Goal: Task Accomplishment & Management: Use online tool/utility

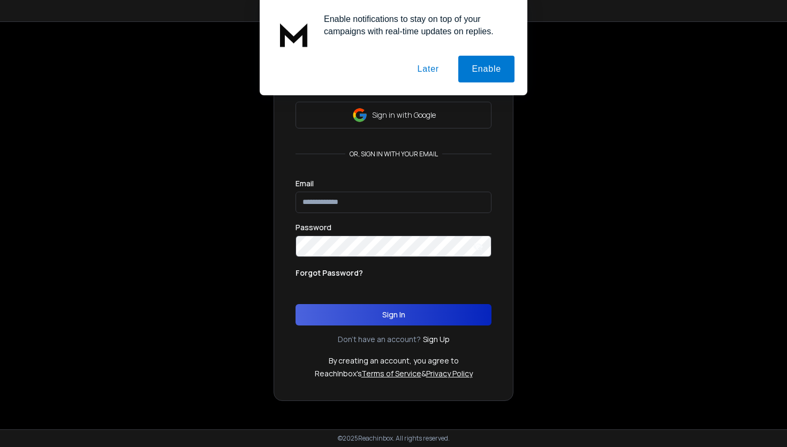
click at [435, 65] on button "Later" at bounding box center [428, 69] width 48 height 27
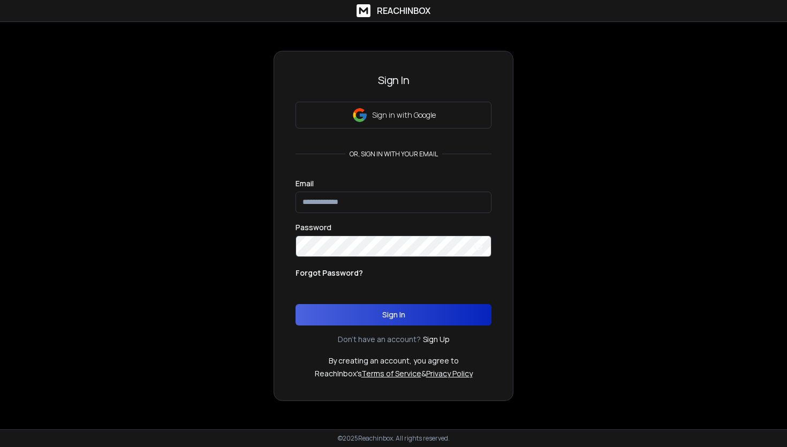
click at [289, 137] on div "Sign In Sign in with Google or, sign in with your email Email Password Forgot P…" at bounding box center [394, 226] width 240 height 350
click at [434, 337] on link "Sign Up" at bounding box center [436, 339] width 27 height 11
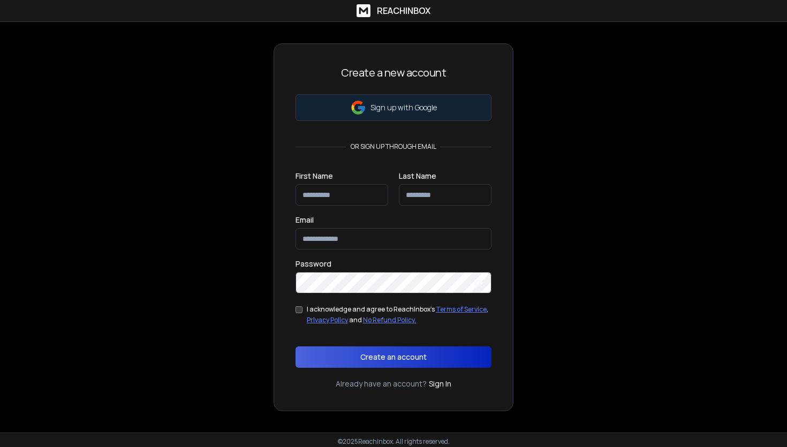
click at [387, 101] on button "Sign up with Google" at bounding box center [394, 107] width 196 height 27
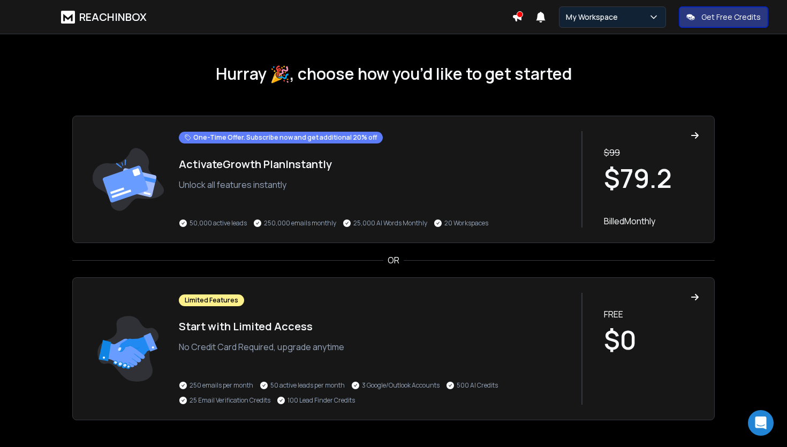
click at [614, 17] on p "My Workspace" at bounding box center [594, 17] width 56 height 11
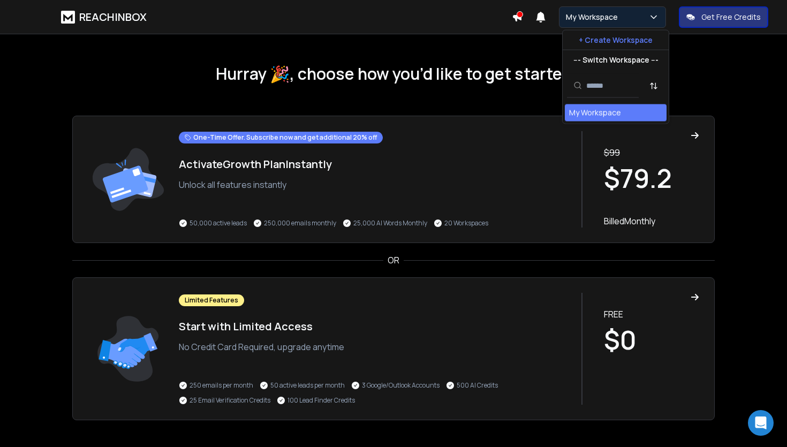
click at [614, 17] on p "My Workspace" at bounding box center [594, 17] width 56 height 11
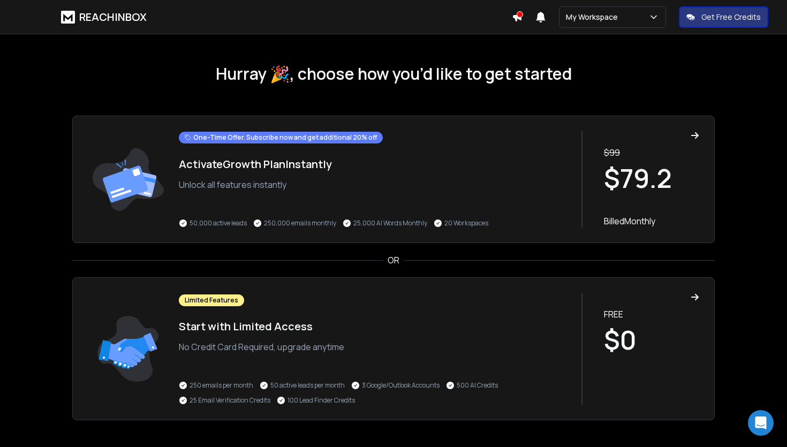
click at [103, 18] on h1 "REACHINBOX" at bounding box center [112, 17] width 67 height 15
click at [182, 51] on div "Hurray 🎉, choose how you’d like to get started One-Time Offer. Subscribe now an…" at bounding box center [394, 232] width 686 height 378
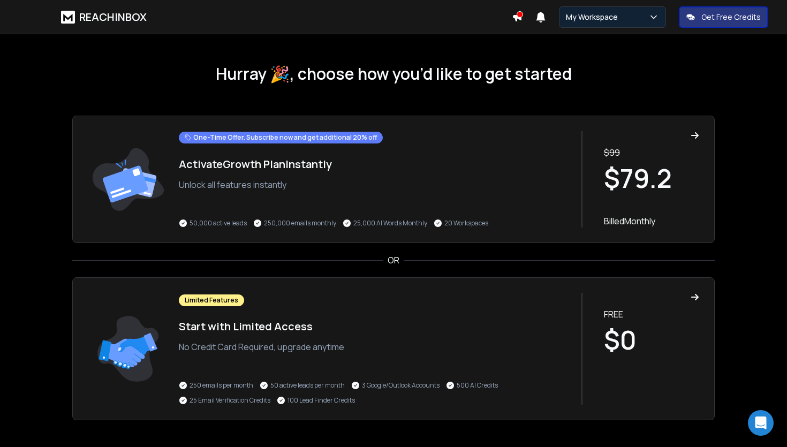
click at [612, 24] on button "My Workspace" at bounding box center [612, 16] width 107 height 21
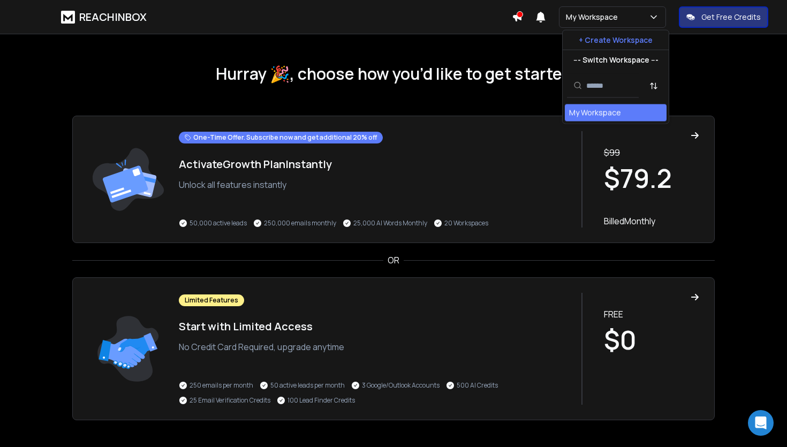
click at [505, 58] on div "Hurray 🎉, choose how you’d like to get started One-Time Offer. Subscribe now an…" at bounding box center [394, 232] width 686 height 378
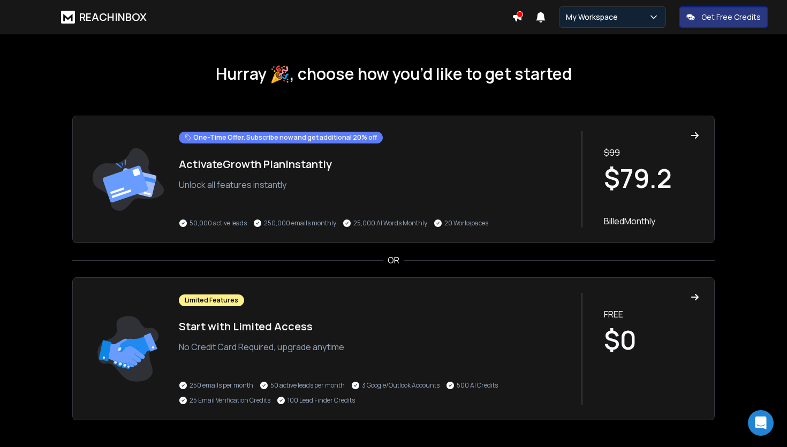
click at [609, 12] on p "My Workspace" at bounding box center [594, 17] width 56 height 11
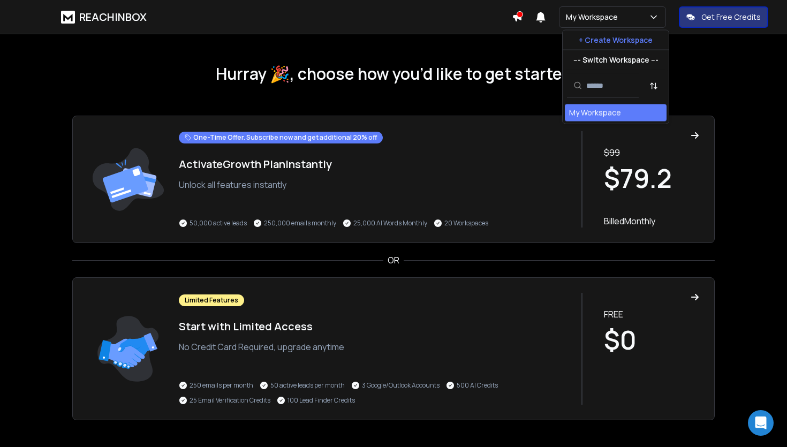
click at [604, 61] on p "--- Switch Workspace ---" at bounding box center [616, 60] width 85 height 11
click at [598, 42] on p "+ Create Workspace" at bounding box center [616, 40] width 74 height 11
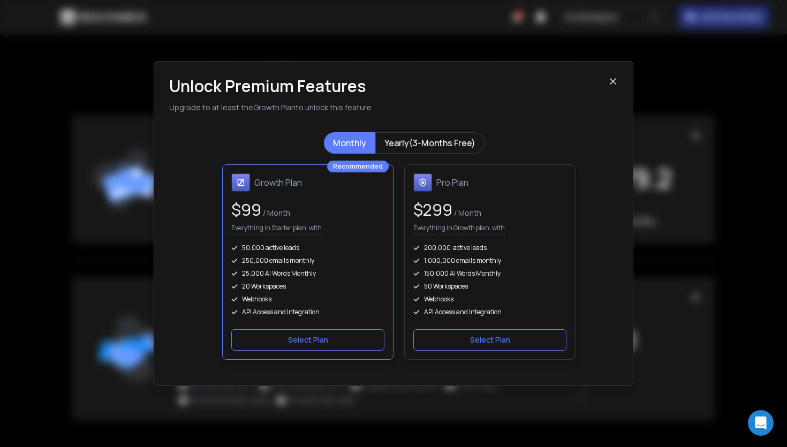
click at [615, 87] on div at bounding box center [614, 95] width 10 height 36
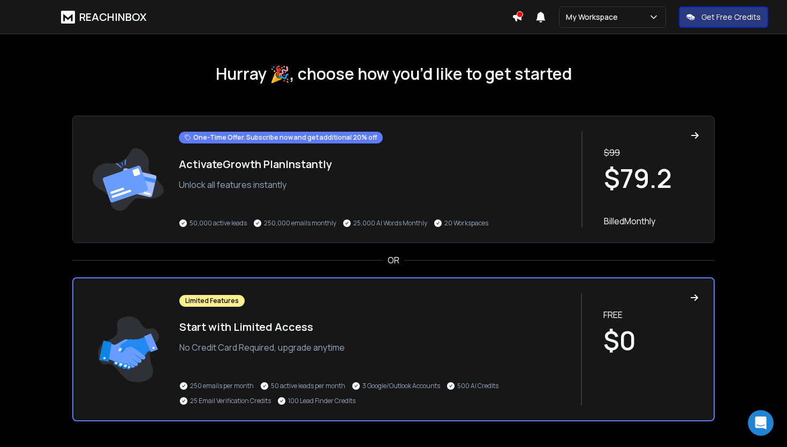
click at [475, 351] on p "No Credit Card Required, upgrade anytime" at bounding box center [374, 347] width 391 height 13
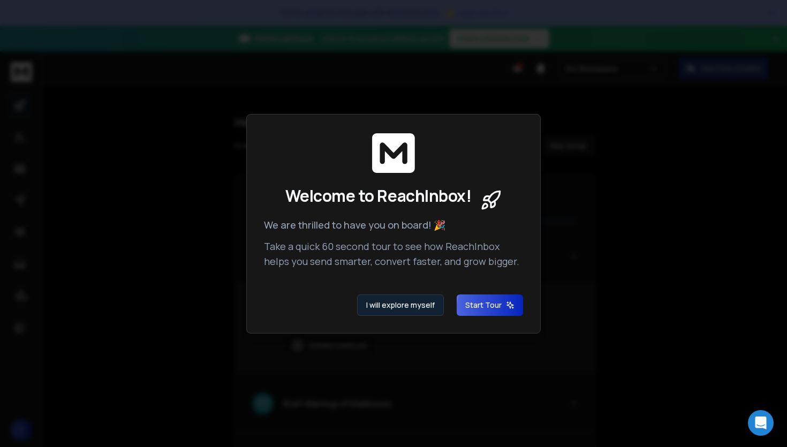
click at [423, 303] on button "I will explore myself" at bounding box center [400, 305] width 87 height 21
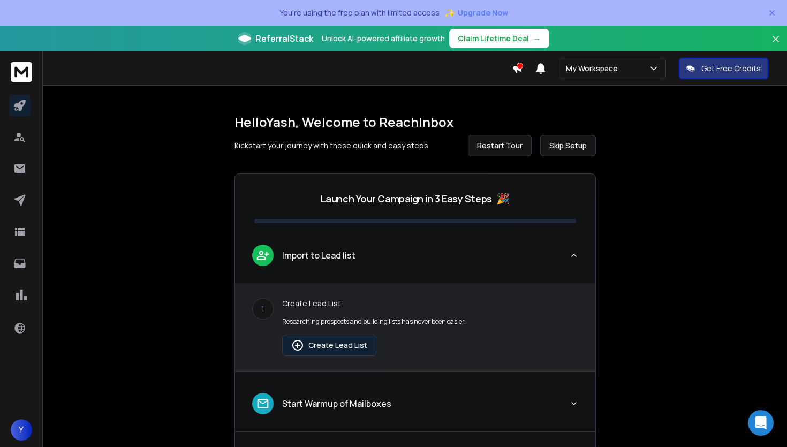
click at [350, 349] on button "Create Lead List" at bounding box center [329, 345] width 94 height 21
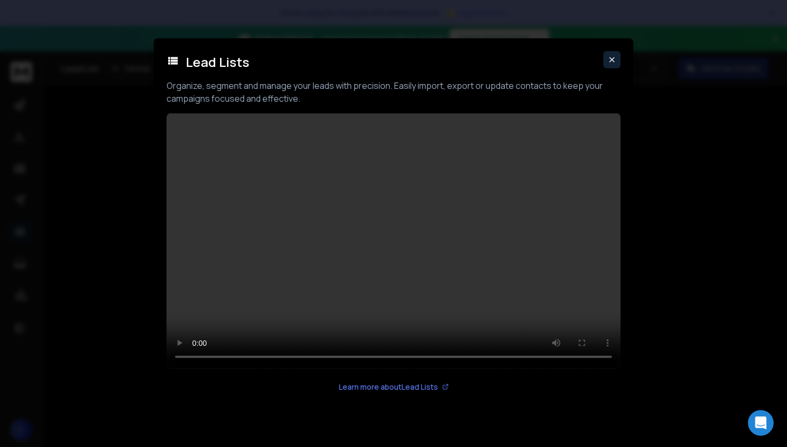
click at [613, 57] on icon at bounding box center [612, 59] width 9 height 9
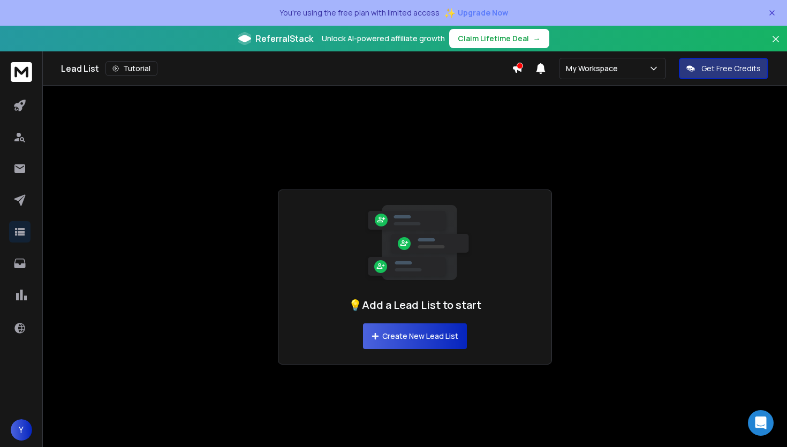
click at [771, 11] on icon "Close notification" at bounding box center [772, 13] width 4 height 4
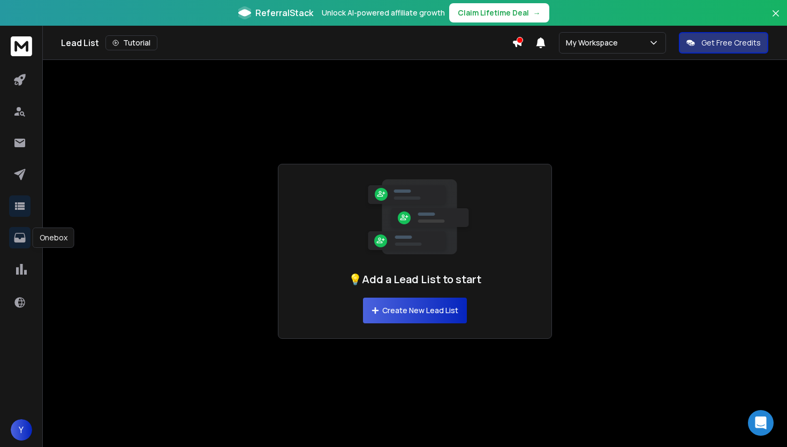
click at [23, 241] on icon at bounding box center [19, 238] width 11 height 10
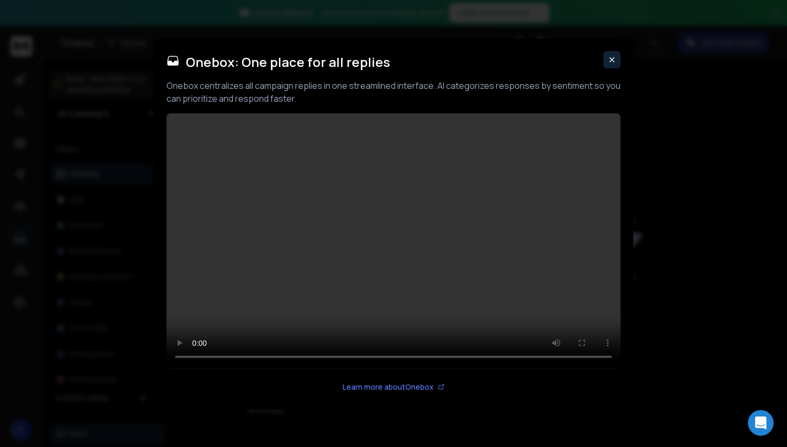
click at [609, 58] on icon at bounding box center [612, 59] width 9 height 9
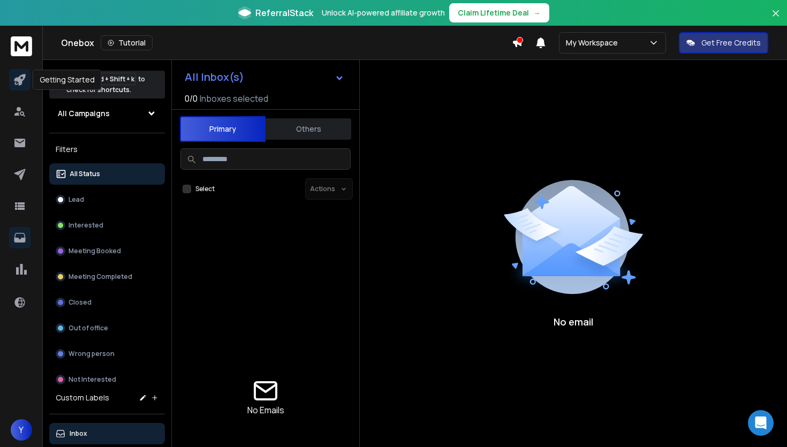
click at [17, 84] on icon at bounding box center [19, 79] width 13 height 13
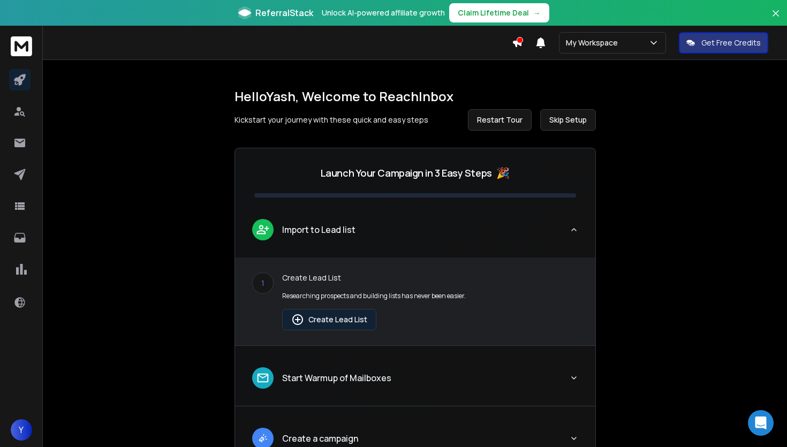
scroll to position [48, 0]
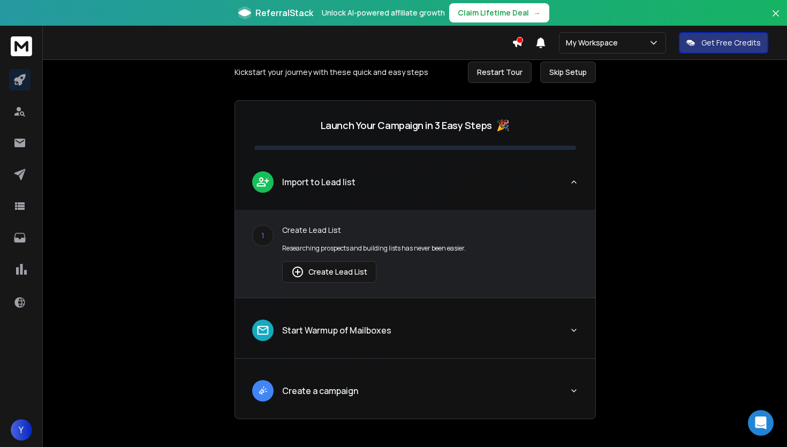
click at [424, 336] on button "Start Warmup of Mailboxes" at bounding box center [415, 334] width 361 height 47
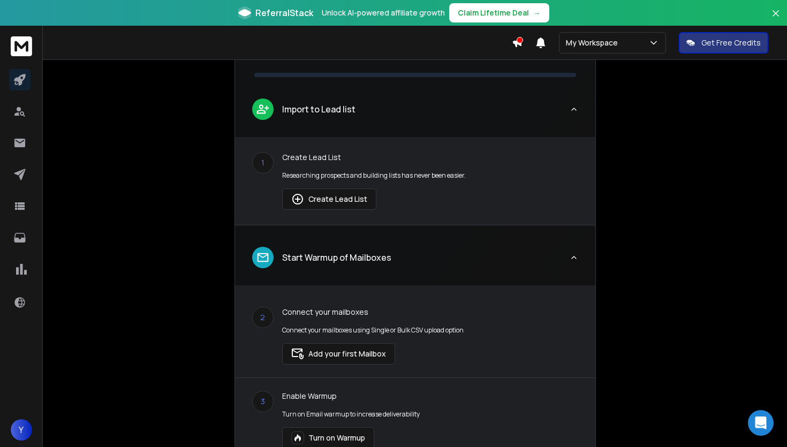
scroll to position [143, 0]
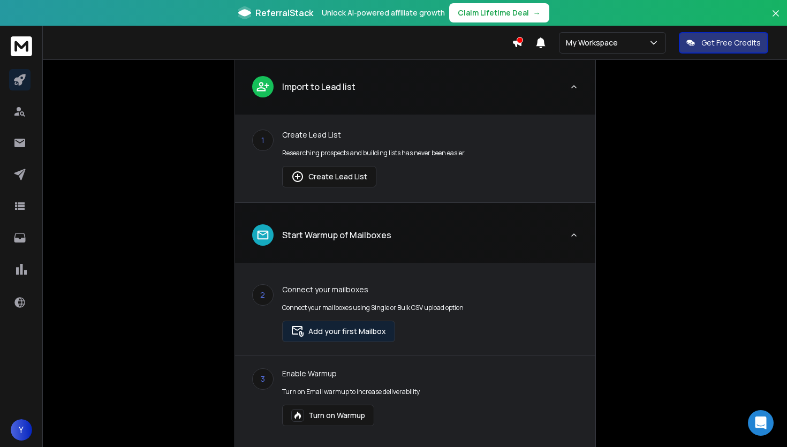
click at [357, 338] on button "Add your first Mailbox" at bounding box center [338, 331] width 113 height 21
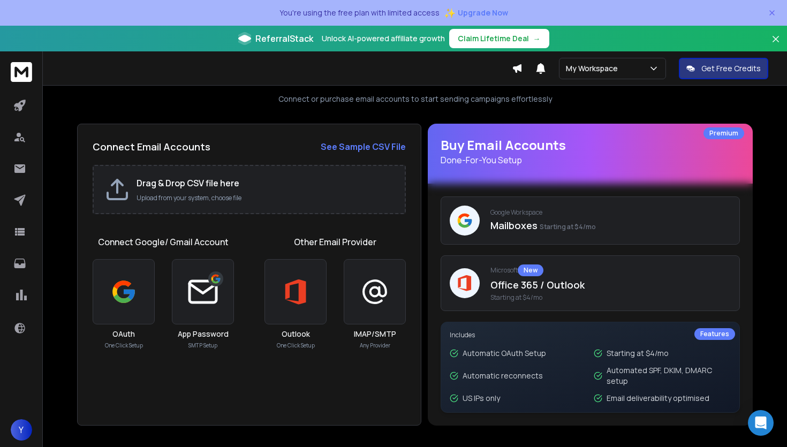
scroll to position [33, 0]
click at [142, 303] on div at bounding box center [124, 291] width 62 height 65
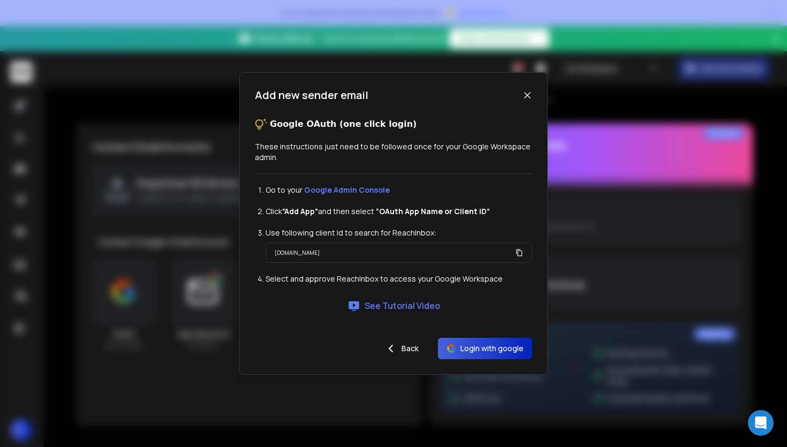
click at [475, 349] on button "Login with google" at bounding box center [485, 348] width 94 height 21
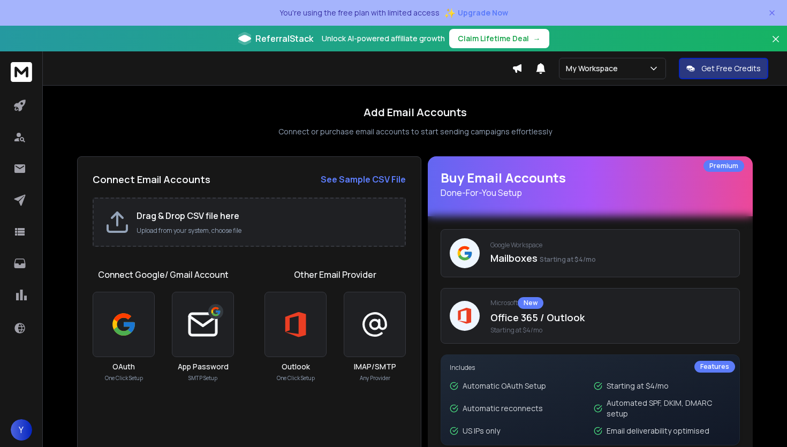
scroll to position [33, 0]
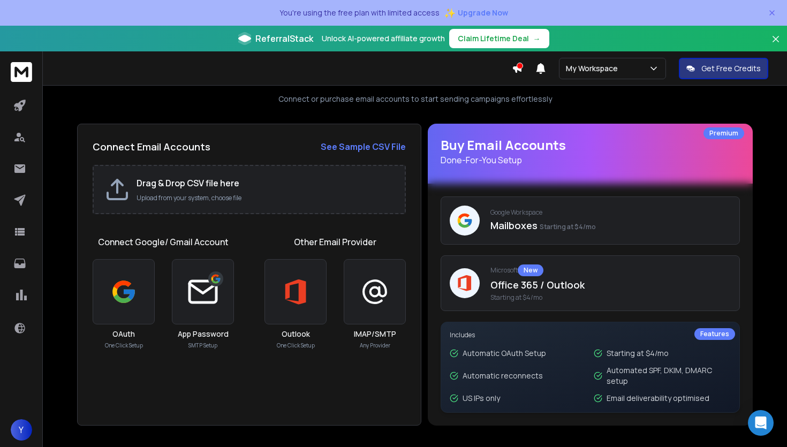
click at [123, 298] on icon at bounding box center [123, 298] width 18 height 9
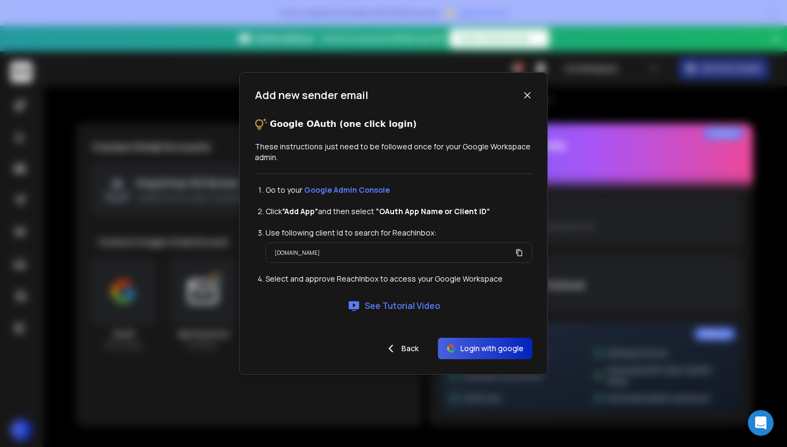
click at [350, 188] on link "Google Admin Console" at bounding box center [347, 190] width 86 height 10
click at [477, 347] on button "Login with google" at bounding box center [485, 348] width 94 height 21
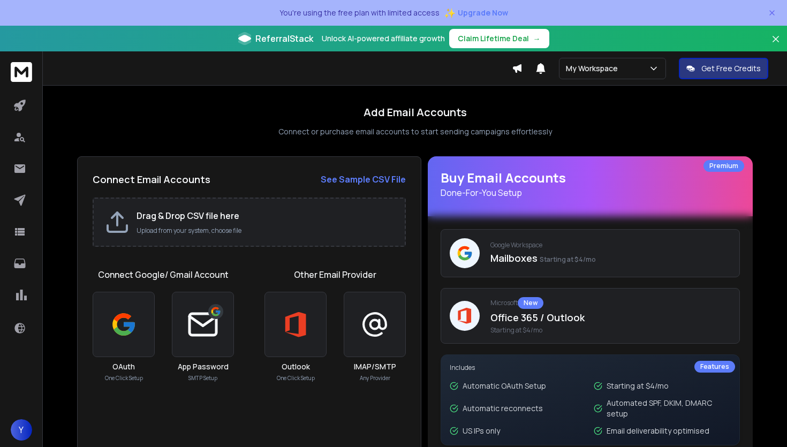
scroll to position [33, 0]
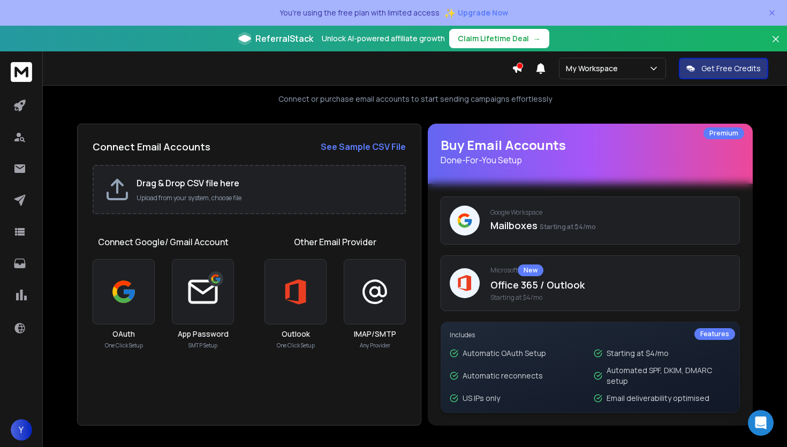
click at [118, 309] on div at bounding box center [124, 291] width 62 height 65
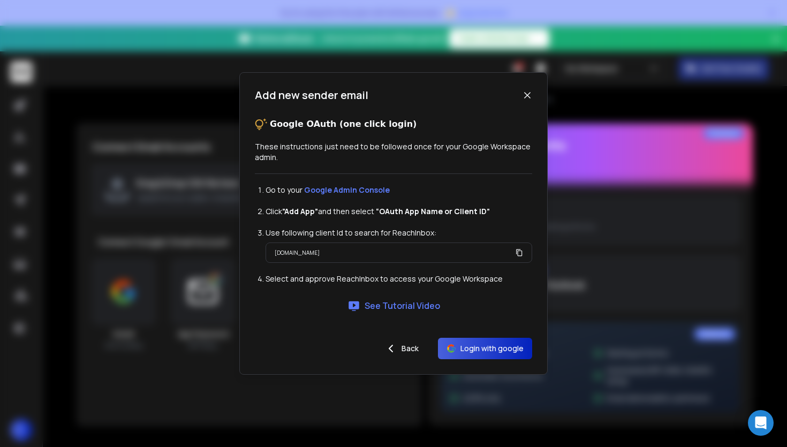
click at [352, 188] on link "Google Admin Console" at bounding box center [347, 190] width 86 height 10
click at [390, 306] on link "See Tutorial Video" at bounding box center [394, 305] width 93 height 13
click at [364, 190] on link "Google Admin Console" at bounding box center [347, 190] width 86 height 10
click at [527, 96] on icon at bounding box center [528, 96] width 10 height 10
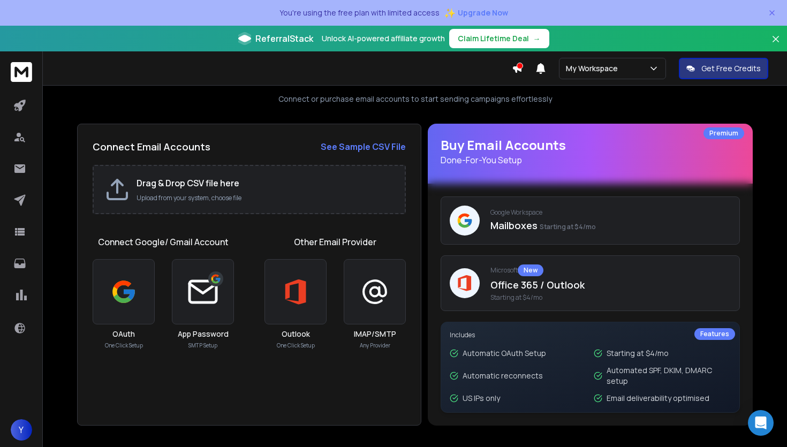
click at [140, 298] on div at bounding box center [124, 291] width 62 height 65
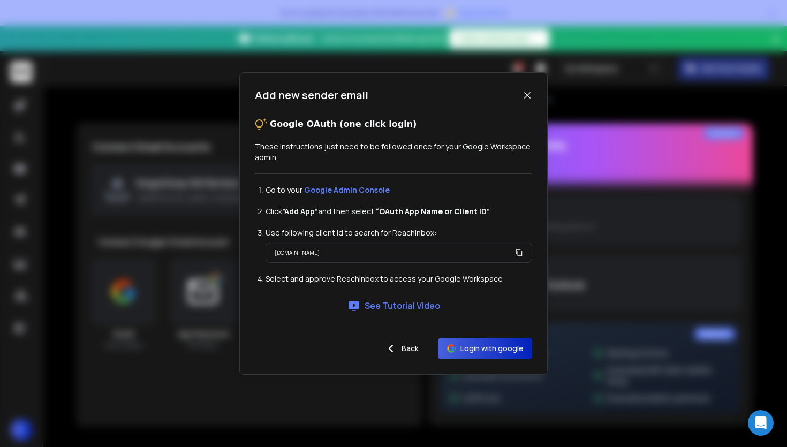
click at [377, 191] on link "Google Admin Console" at bounding box center [347, 190] width 86 height 10
click at [517, 257] on div "[DOMAIN_NAME]" at bounding box center [399, 253] width 267 height 20
click at [521, 252] on icon at bounding box center [519, 252] width 7 height 7
click at [523, 97] on icon at bounding box center [528, 96] width 10 height 10
